Goal: Navigation & Orientation: Find specific page/section

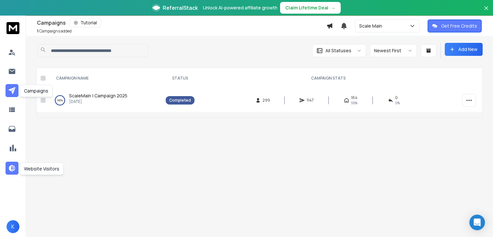
click at [10, 170] on icon at bounding box center [12, 168] width 6 height 6
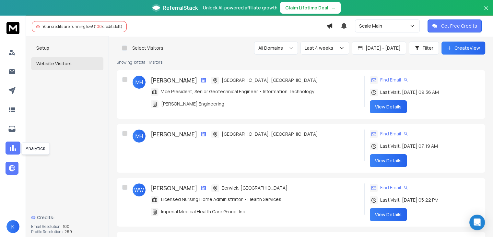
click at [11, 151] on icon at bounding box center [13, 148] width 10 height 10
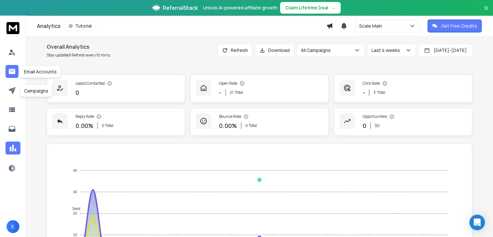
click at [13, 77] on link at bounding box center [12, 71] width 13 height 13
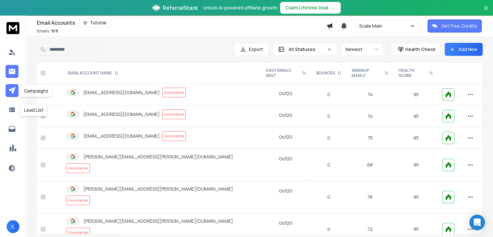
click at [13, 91] on icon at bounding box center [11, 90] width 7 height 7
